Goal: Task Accomplishment & Management: Use online tool/utility

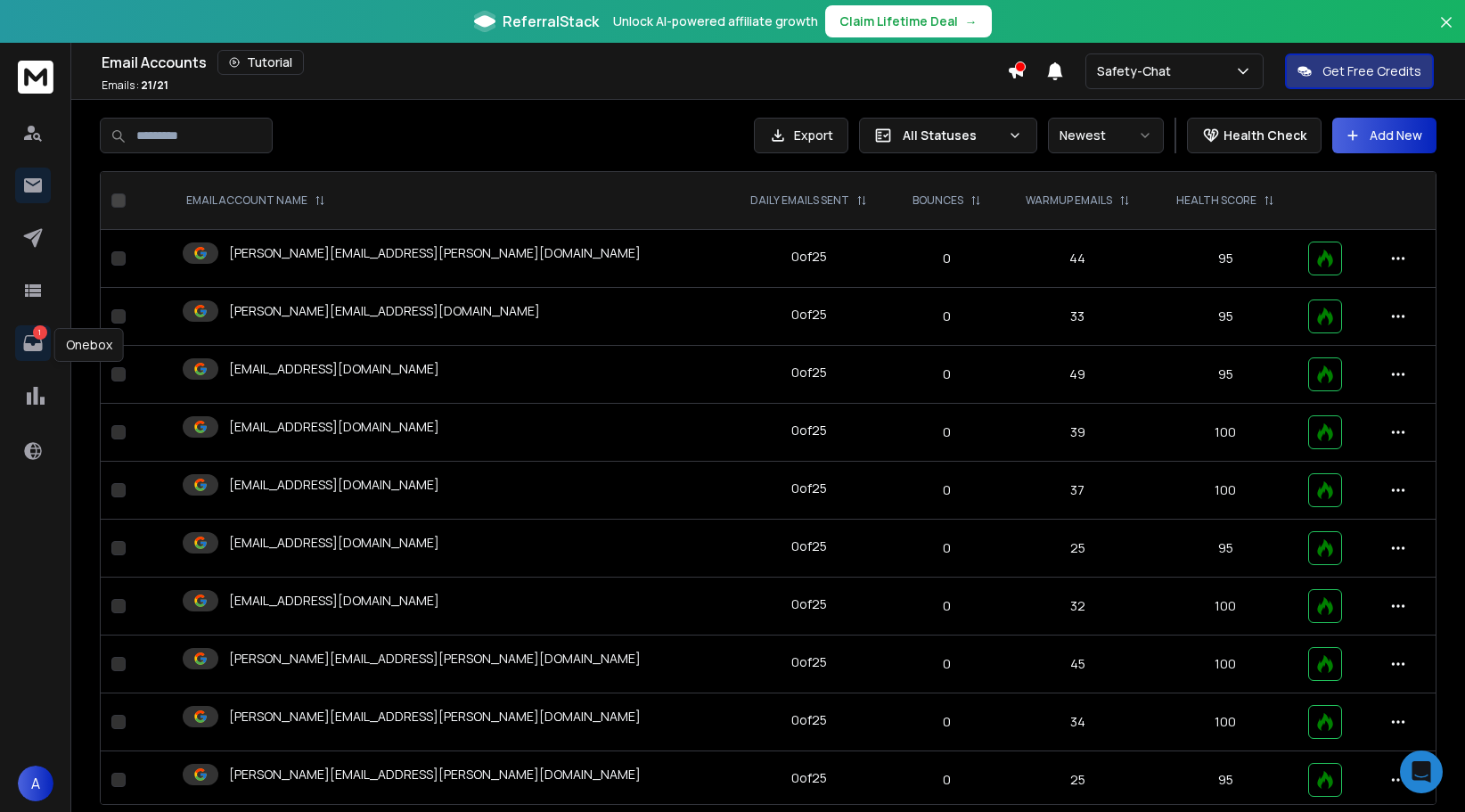
click at [28, 338] on icon at bounding box center [33, 344] width 22 height 22
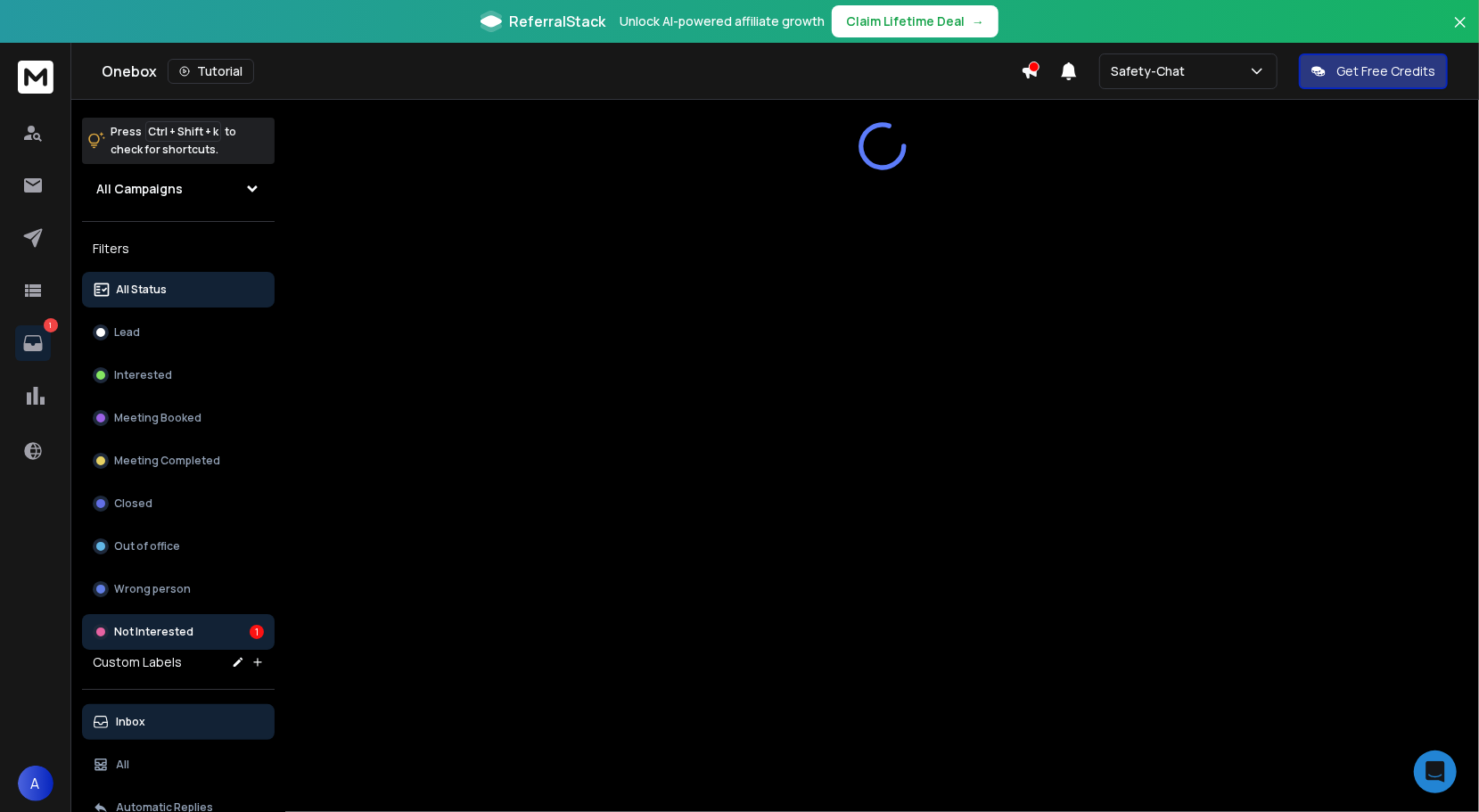
click at [116, 628] on div "All Status Lead Interested Meeting Booked Meeting Completed Closed Out of offic…" at bounding box center [178, 461] width 193 height 378
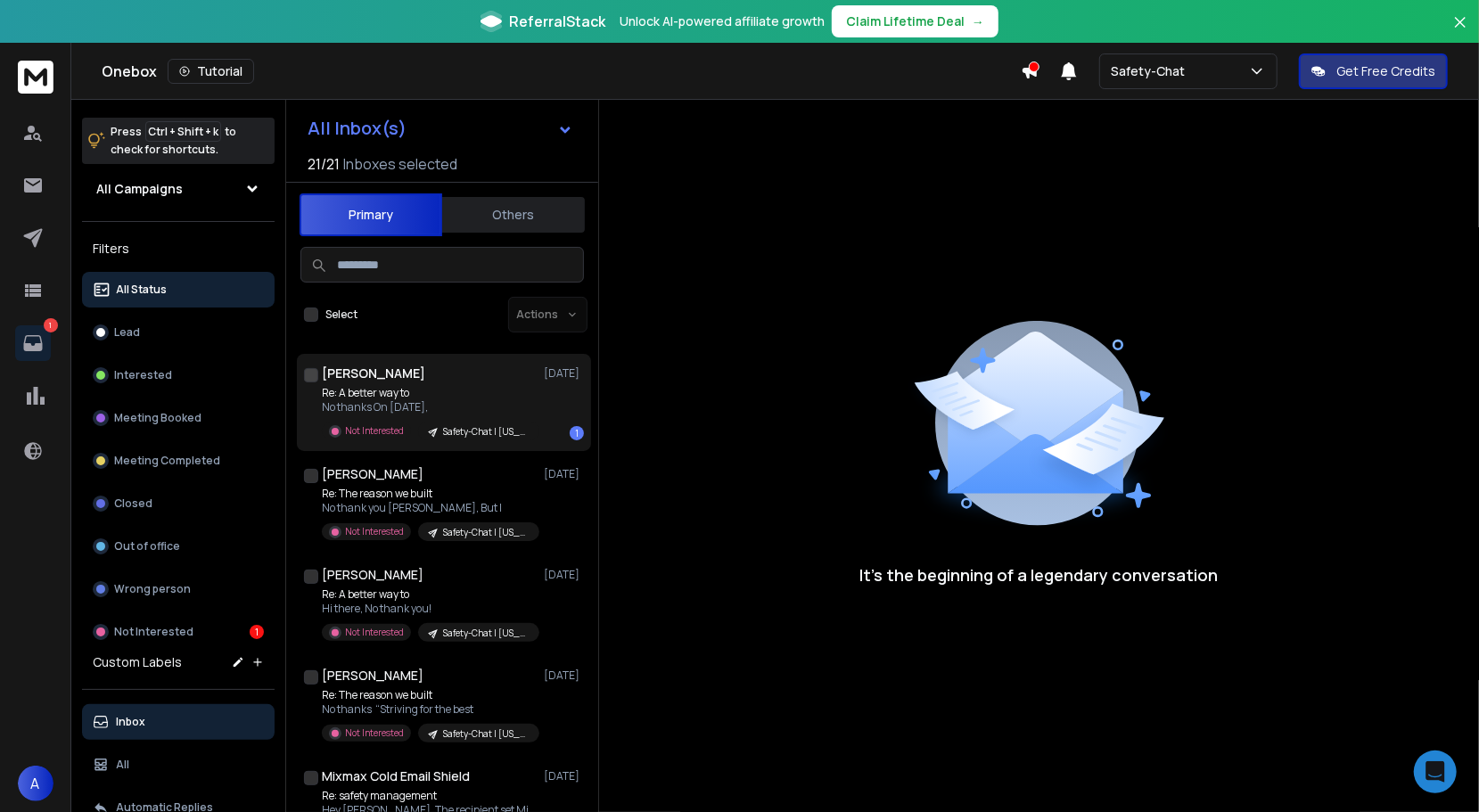
click at [374, 401] on p "No thanks On [DATE]," at bounding box center [428, 407] width 214 height 15
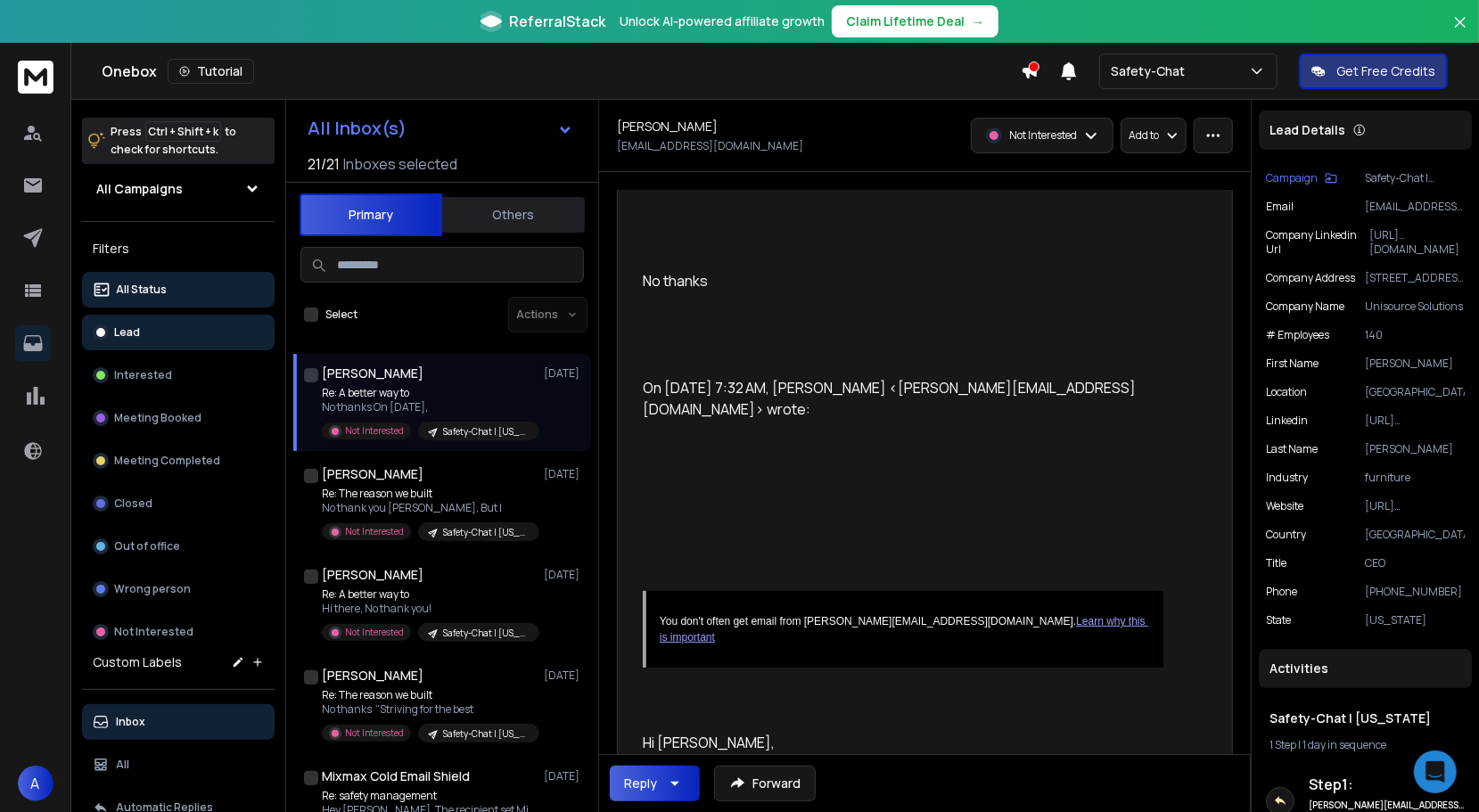
scroll to position [177, 0]
click at [107, 336] on div "Lead" at bounding box center [116, 333] width 47 height 16
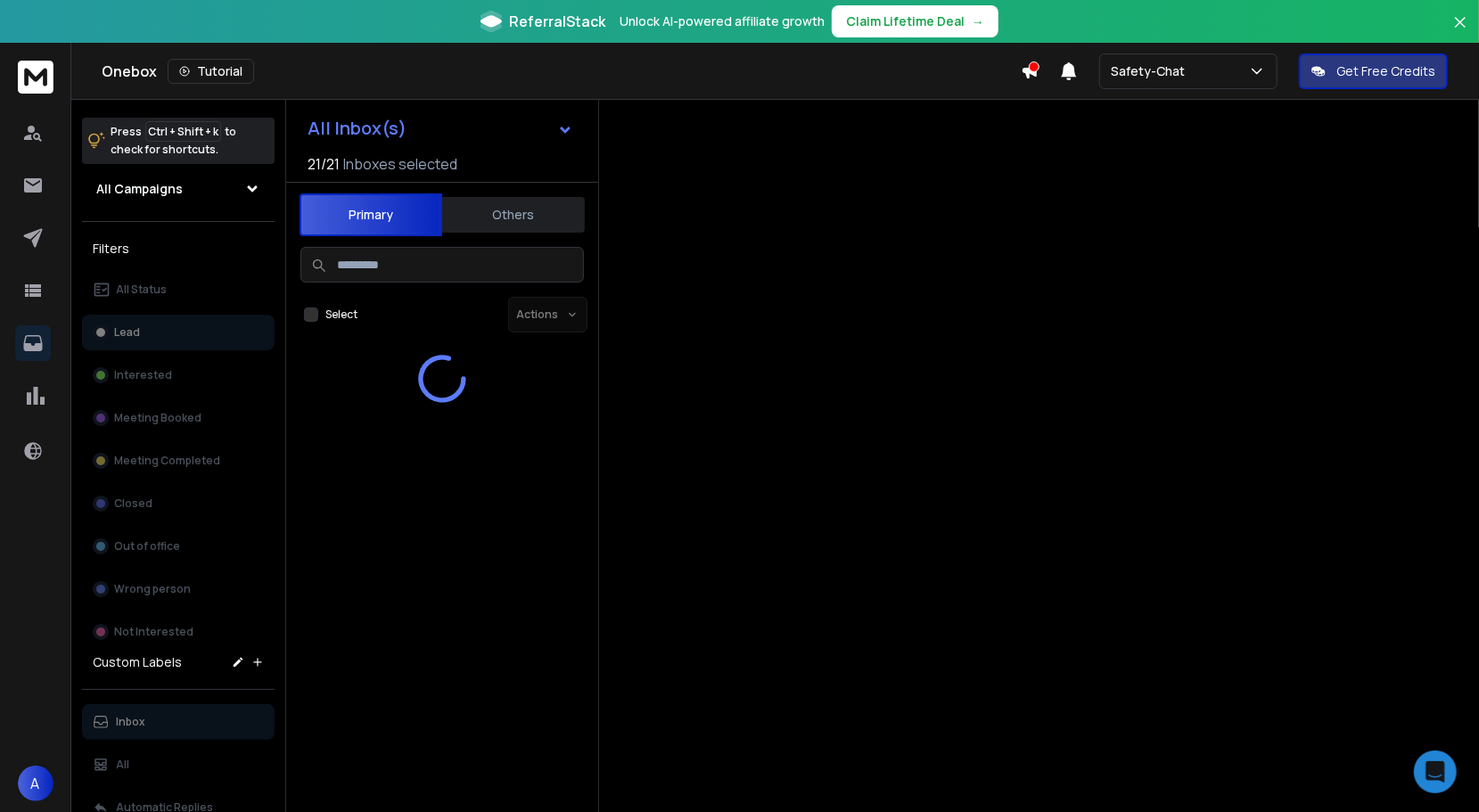
scroll to position [0, 0]
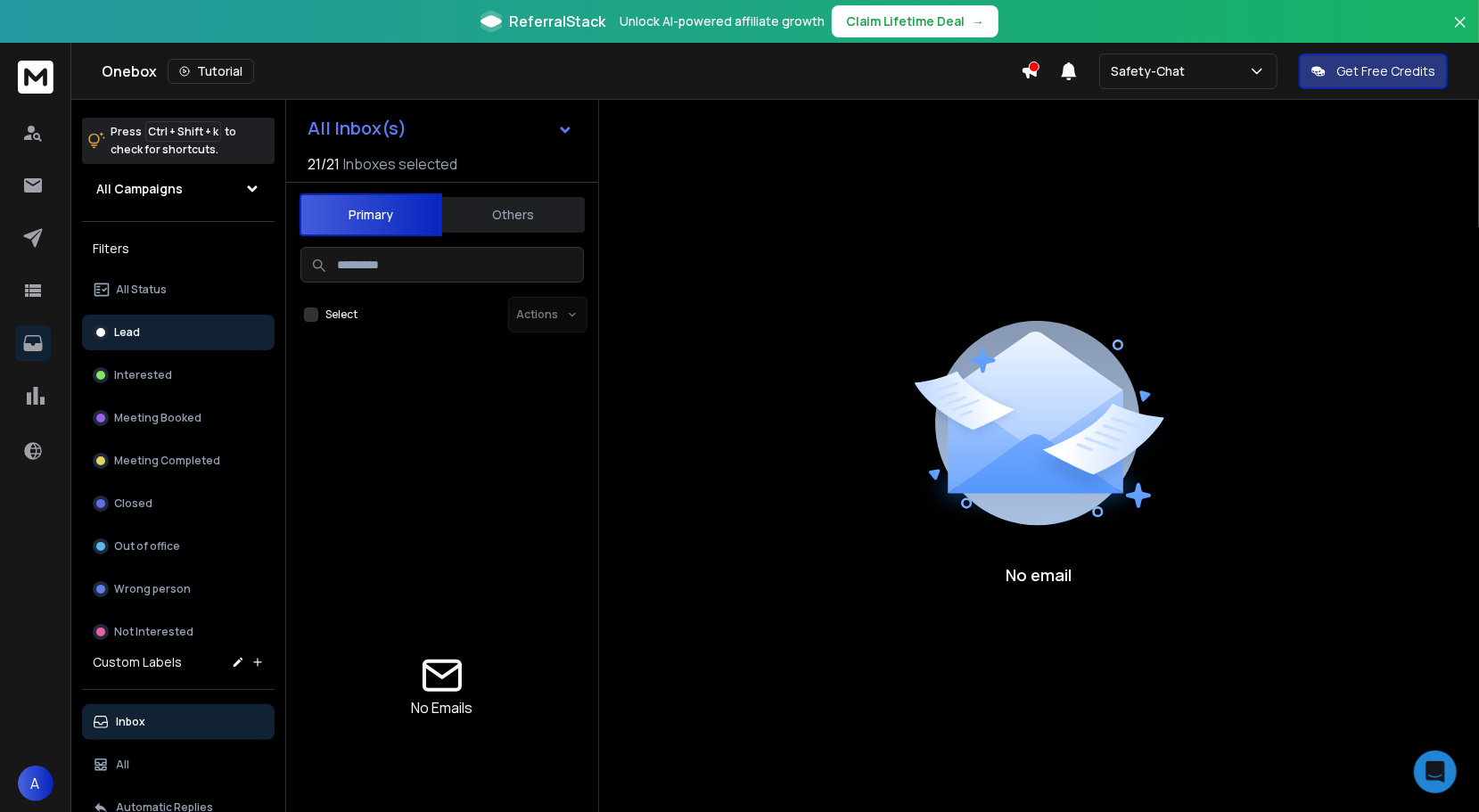
click at [112, 367] on div "Interested" at bounding box center [132, 376] width 79 height 16
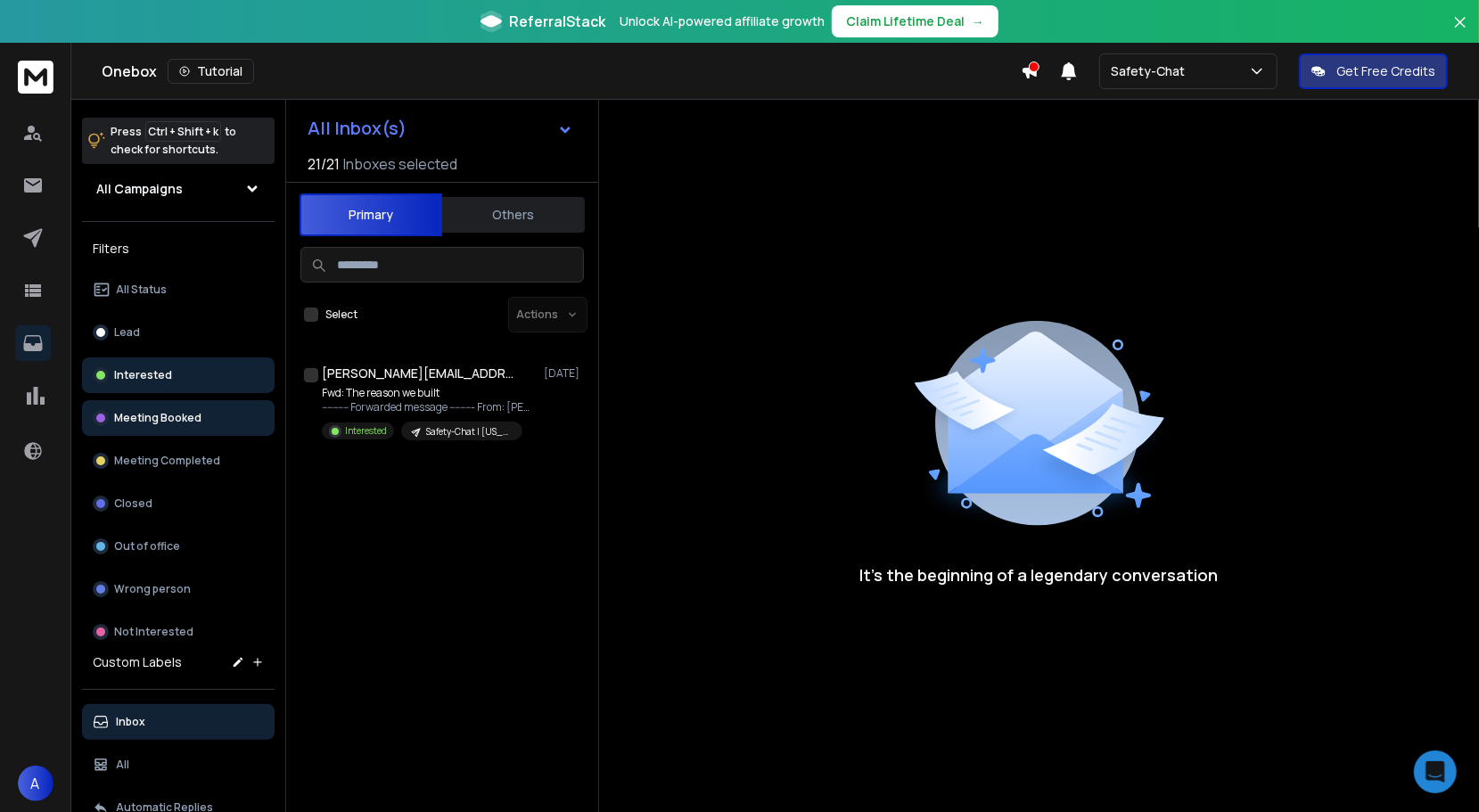
click at [128, 408] on button "Meeting Booked" at bounding box center [178, 417] width 193 height 35
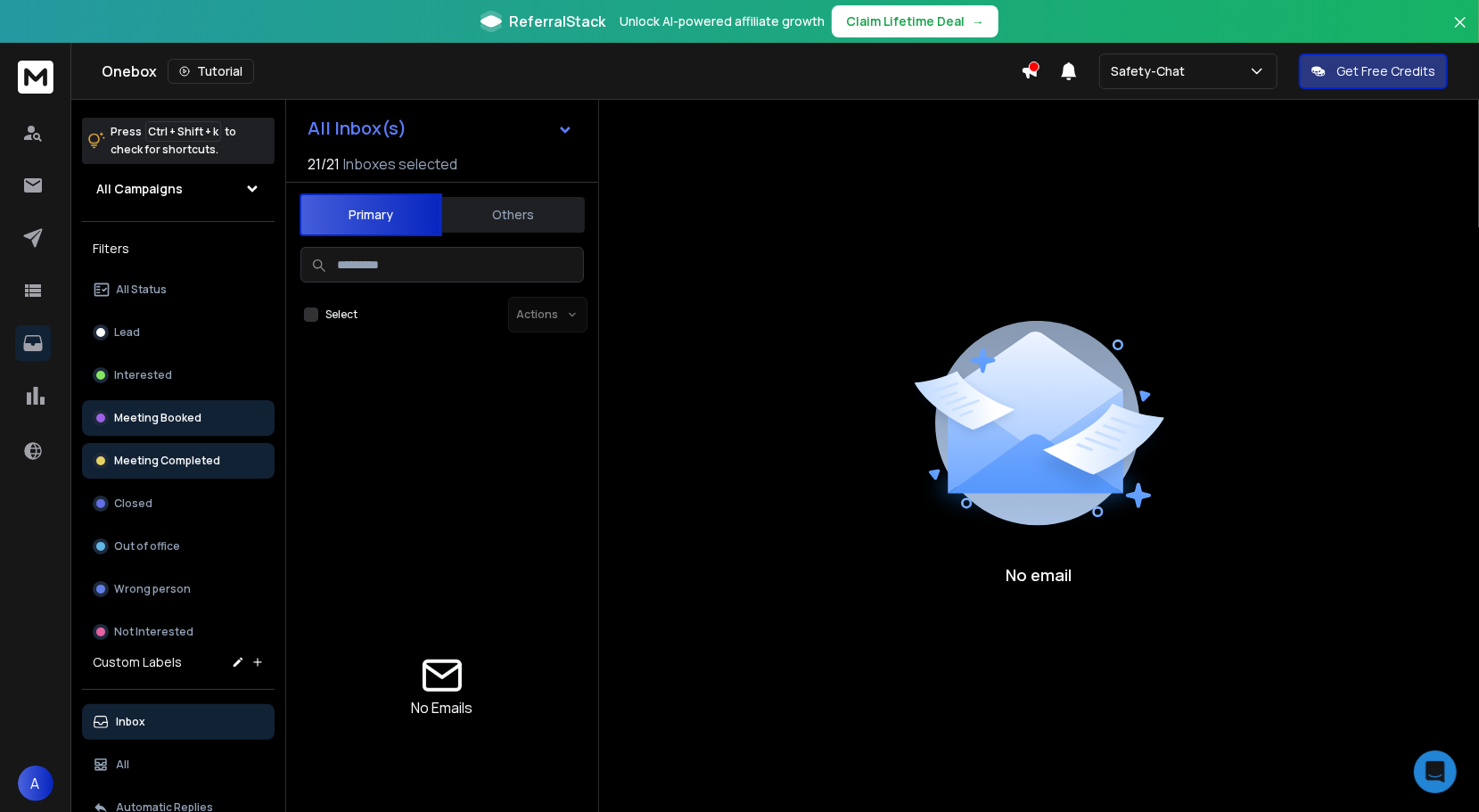
click at [137, 460] on p "Meeting Completed" at bounding box center [166, 461] width 106 height 15
click at [156, 505] on button "Closed" at bounding box center [178, 503] width 193 height 35
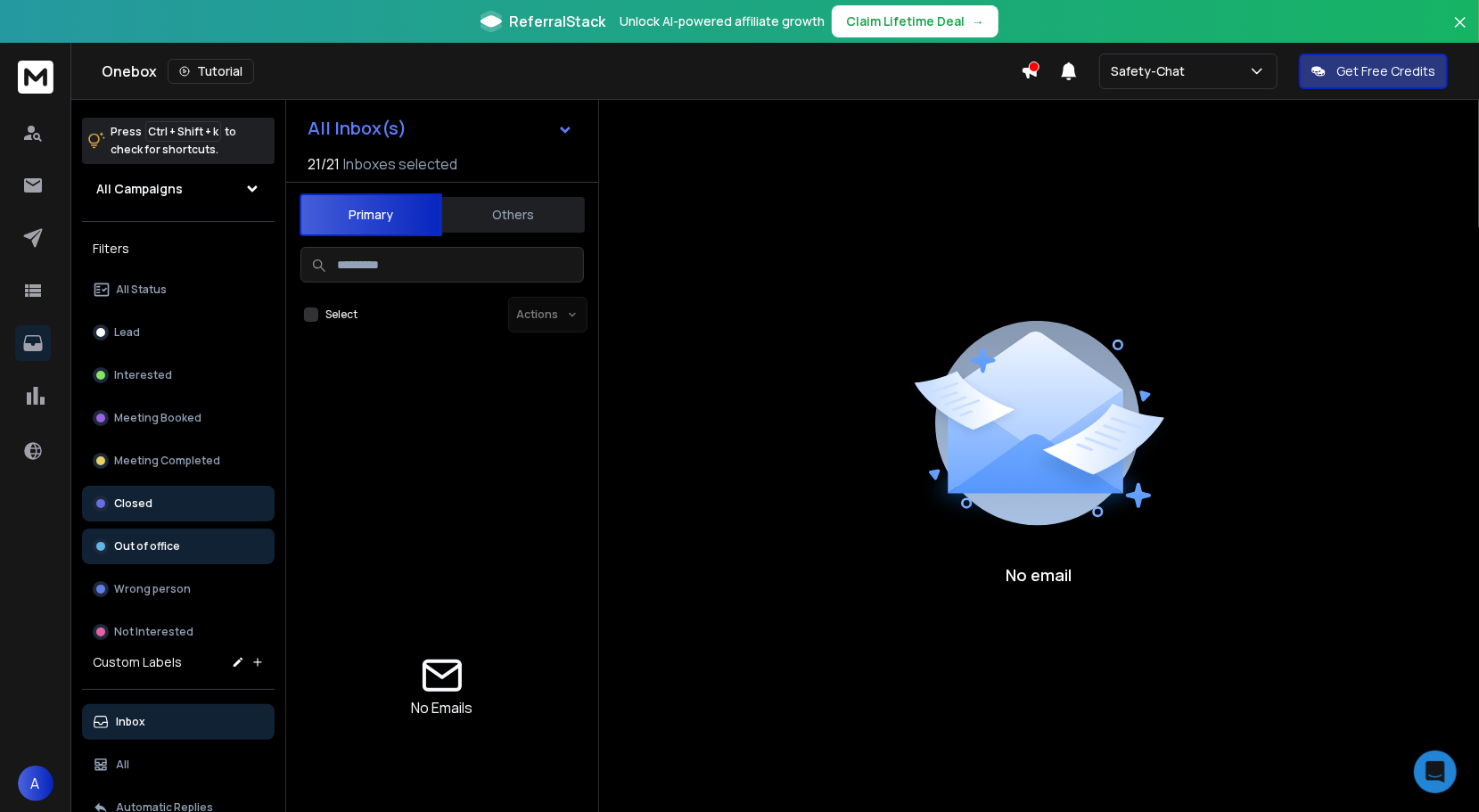
click at [158, 533] on button "Out of office" at bounding box center [178, 546] width 193 height 35
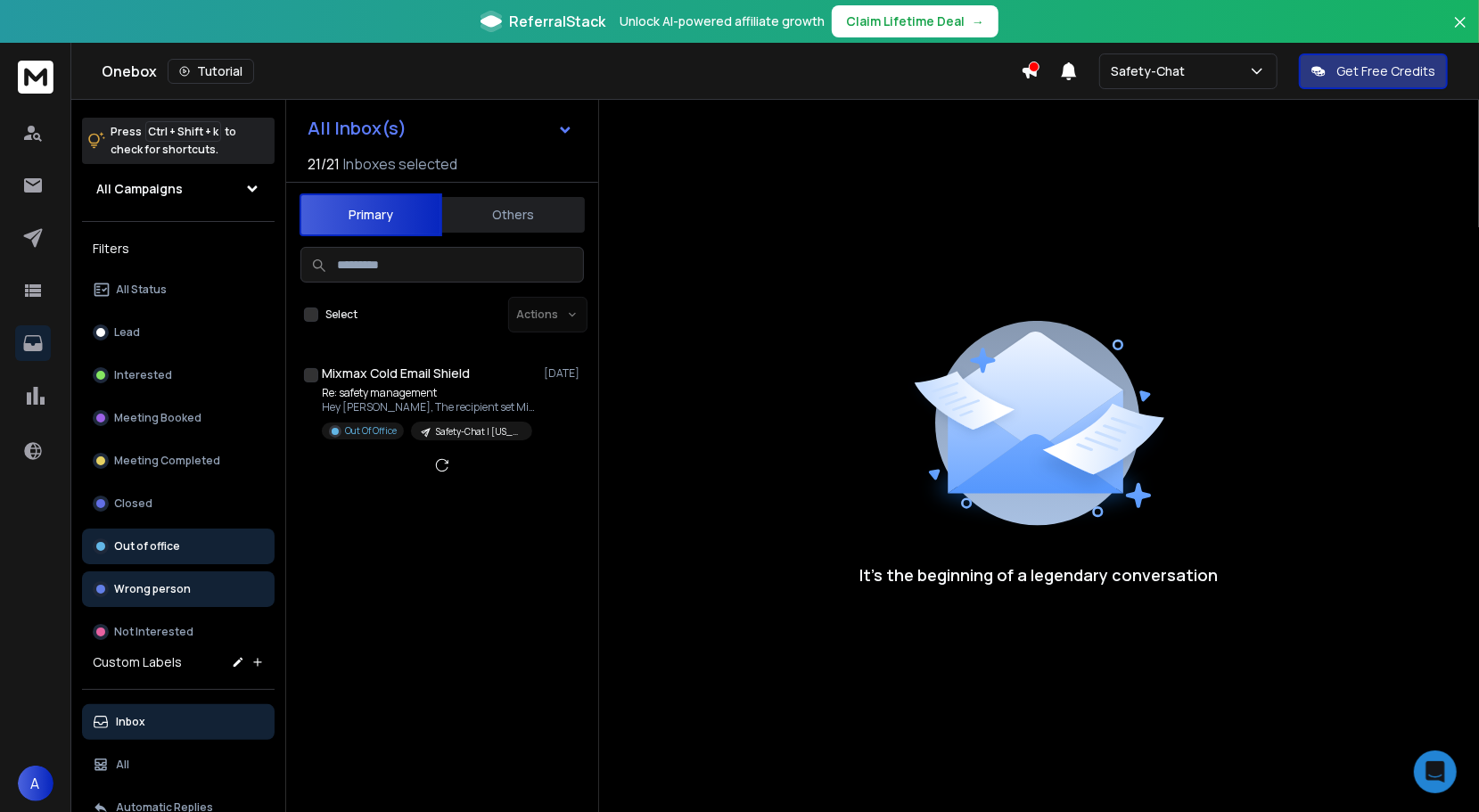
click at [151, 574] on button "Wrong person" at bounding box center [178, 588] width 193 height 35
